Goal: Task Accomplishment & Management: Use online tool/utility

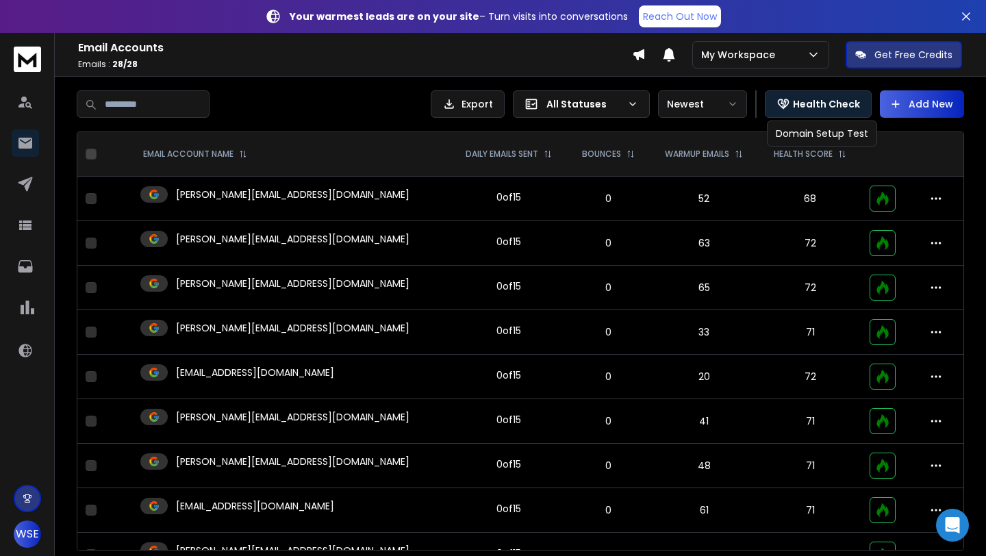
click at [814, 112] on button "Health Check" at bounding box center [818, 103] width 107 height 27
click at [34, 188] on link at bounding box center [25, 184] width 27 height 27
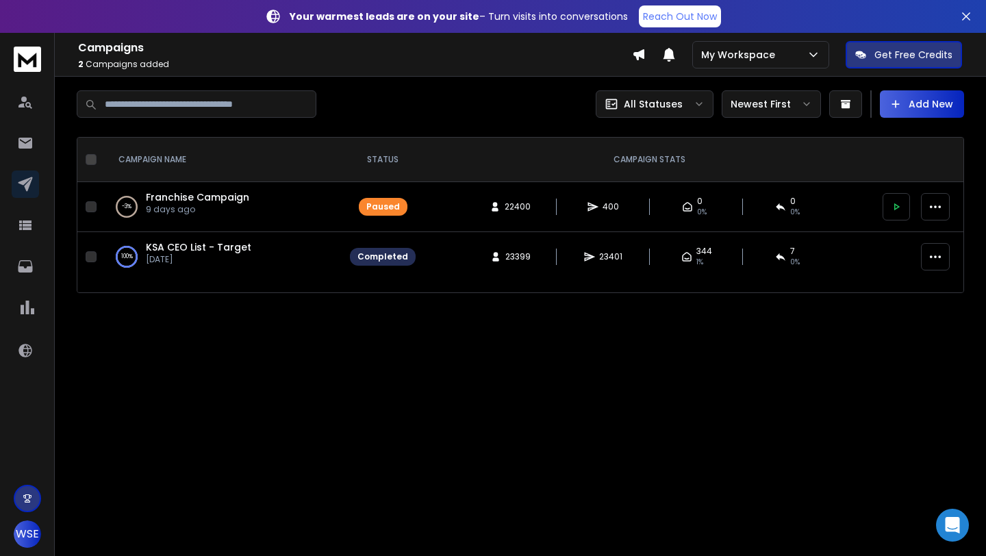
click at [895, 207] on icon at bounding box center [896, 207] width 12 height 12
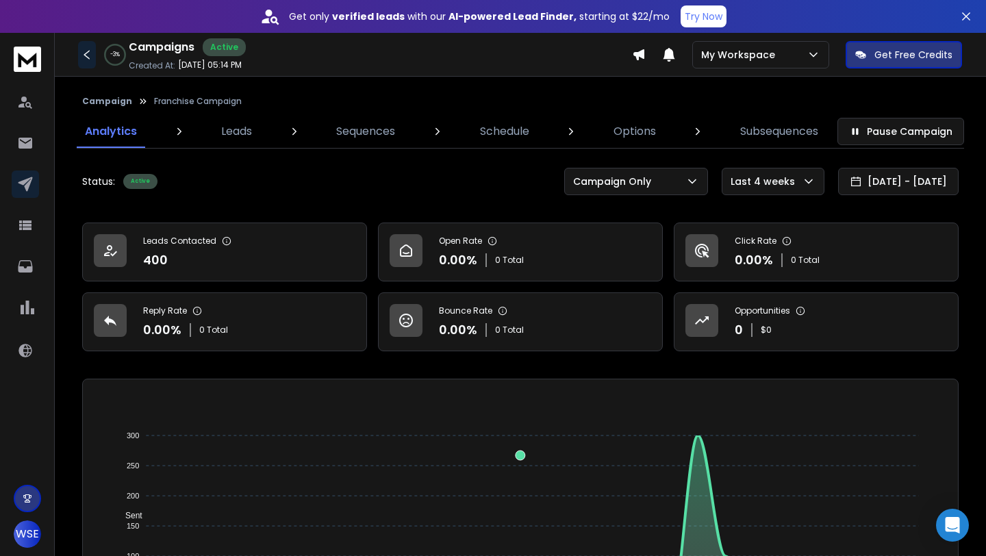
click at [85, 55] on icon at bounding box center [86, 54] width 5 height 9
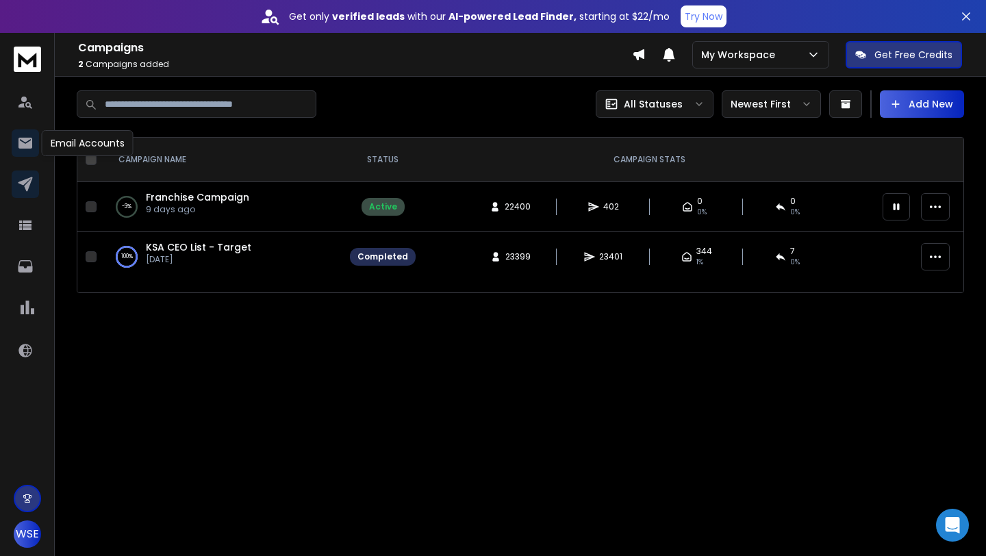
click at [29, 140] on icon at bounding box center [25, 143] width 16 height 16
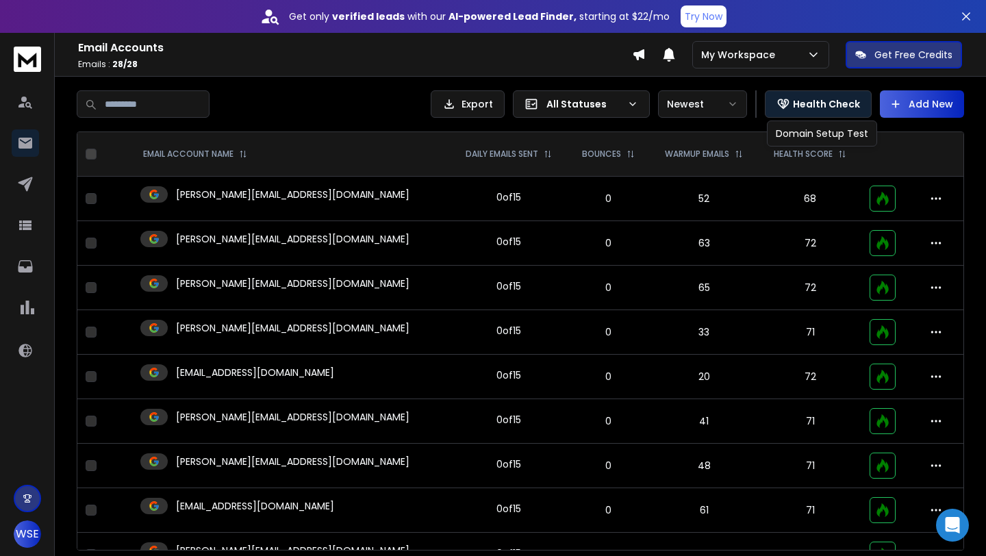
click at [813, 103] on p "Health Check" at bounding box center [826, 104] width 67 height 14
